Goal: Check status: Check status

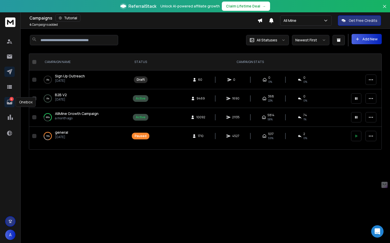
click at [13, 102] on link "4" at bounding box center [9, 102] width 10 height 10
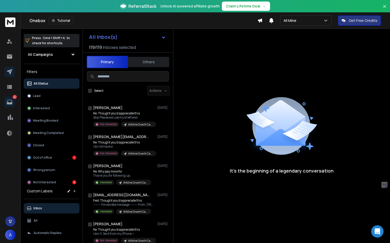
click at [11, 74] on icon at bounding box center [9, 72] width 6 height 6
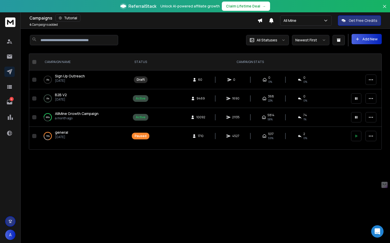
click at [10, 96] on div "4" at bounding box center [10, 86] width 12 height 107
click at [8, 97] on link "4" at bounding box center [9, 102] width 10 height 10
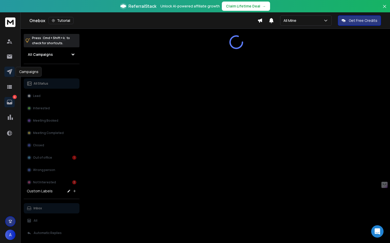
click at [7, 72] on icon at bounding box center [9, 72] width 6 height 6
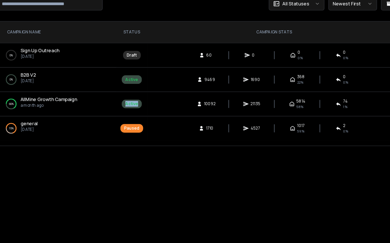
drag, startPoint x: 135, startPoint y: 118, endPoint x: 145, endPoint y: 117, distance: 10.2
click at [145, 117] on div "Active" at bounding box center [140, 117] width 15 height 7
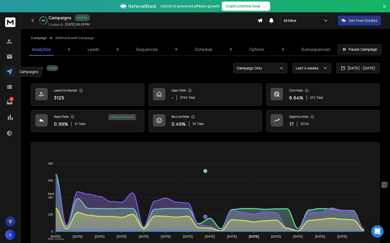
click at [11, 73] on icon at bounding box center [9, 72] width 6 height 6
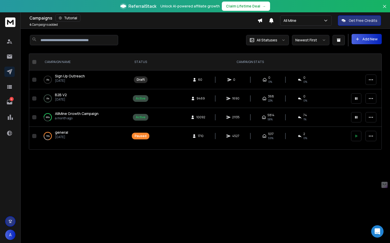
click at [62, 94] on span "B2B V2" at bounding box center [61, 94] width 12 height 5
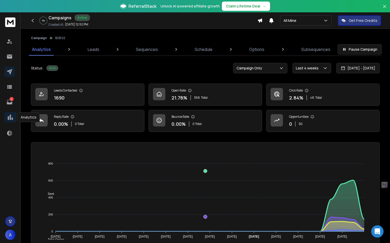
click at [10, 117] on icon at bounding box center [10, 117] width 5 height 5
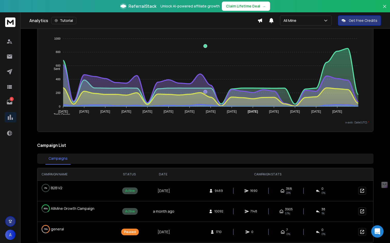
scroll to position [93, 0]
